Goal: Communication & Community: Answer question/provide support

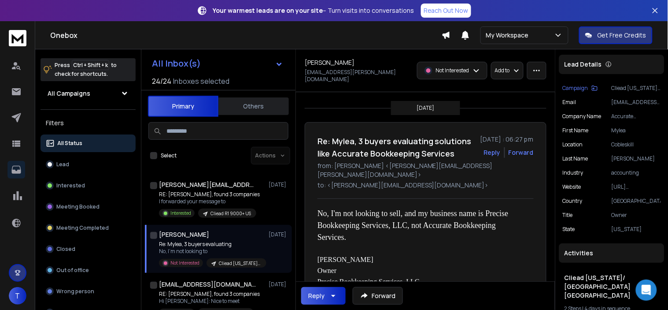
scroll to position [49, 0]
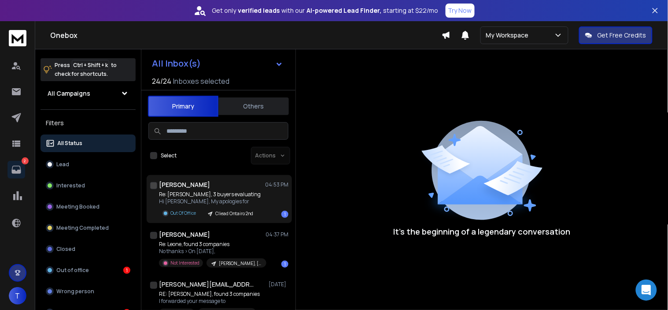
click at [189, 192] on p "Re: [PERSON_NAME], 3 buyers evaluating" at bounding box center [210, 194] width 102 height 7
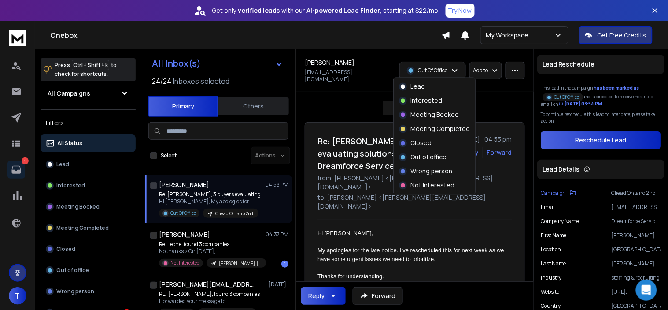
click at [454, 67] on icon at bounding box center [455, 70] width 7 height 7
click at [442, 98] on div "Interested" at bounding box center [435, 101] width 78 height 14
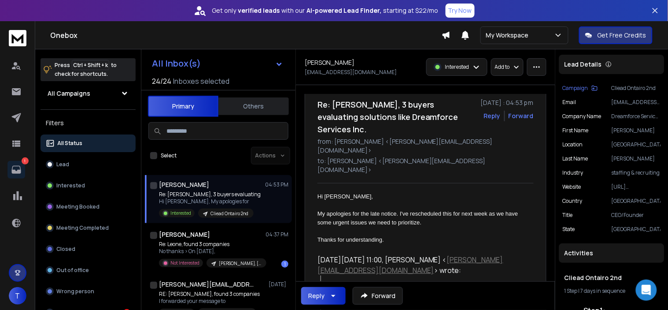
scroll to position [30, 0]
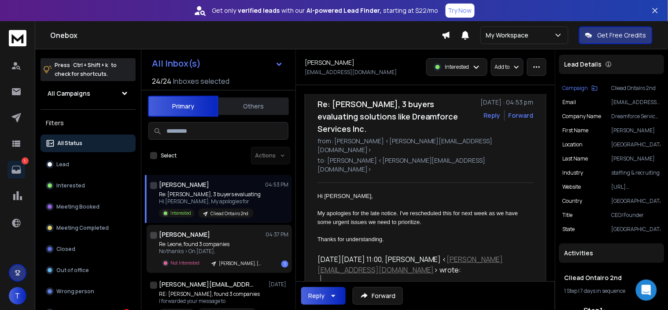
click at [234, 253] on p "No thanks > On [DATE]," at bounding box center [212, 251] width 106 height 7
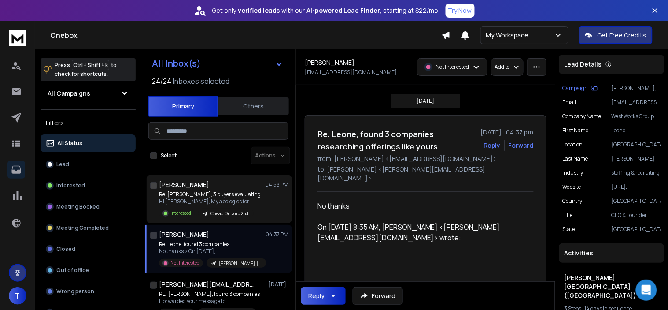
click at [186, 201] on p "Hi [PERSON_NAME], My apologies for" at bounding box center [210, 201] width 102 height 7
